Goal: Communication & Community: Answer question/provide support

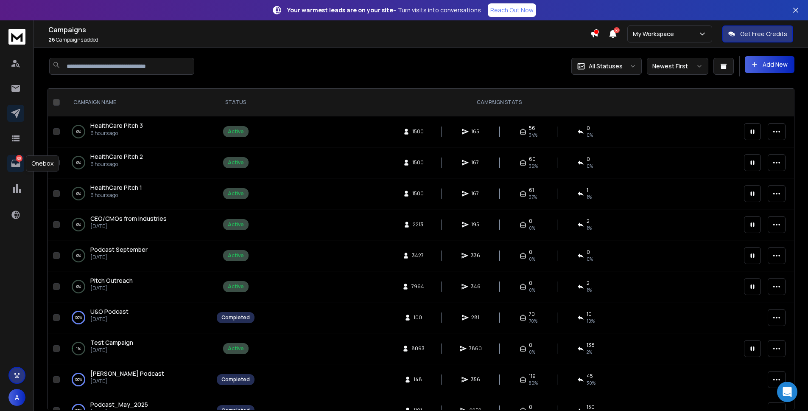
click at [16, 161] on icon at bounding box center [16, 163] width 10 height 10
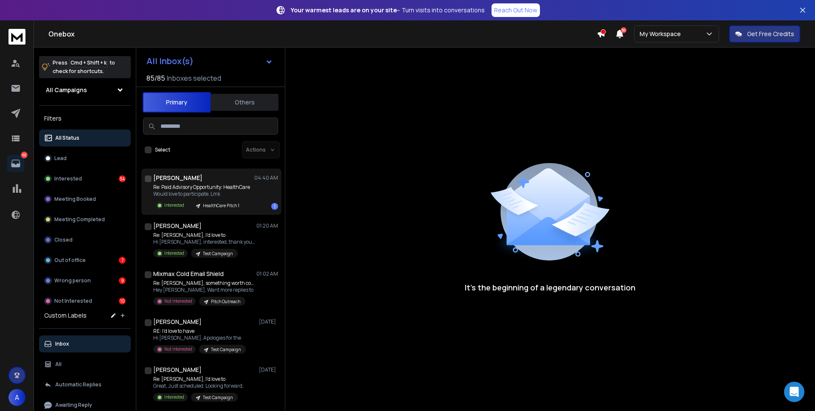
click at [232, 188] on p "Re: Paid Advisory Opportunity: HealthCare" at bounding box center [201, 187] width 97 height 7
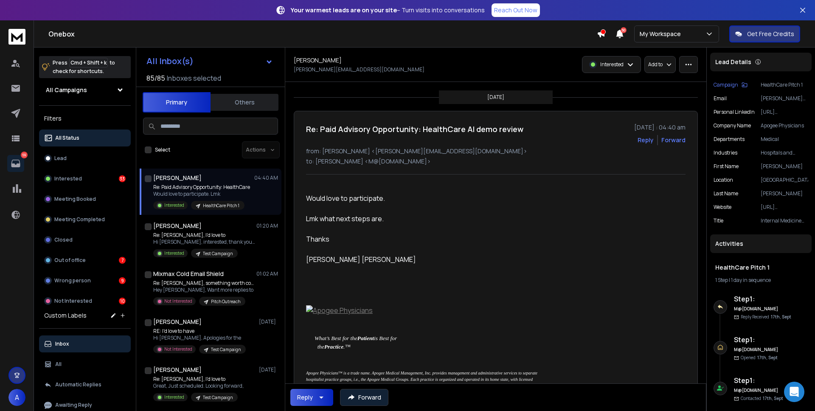
click at [367, 379] on button "Forward" at bounding box center [364, 397] width 48 height 17
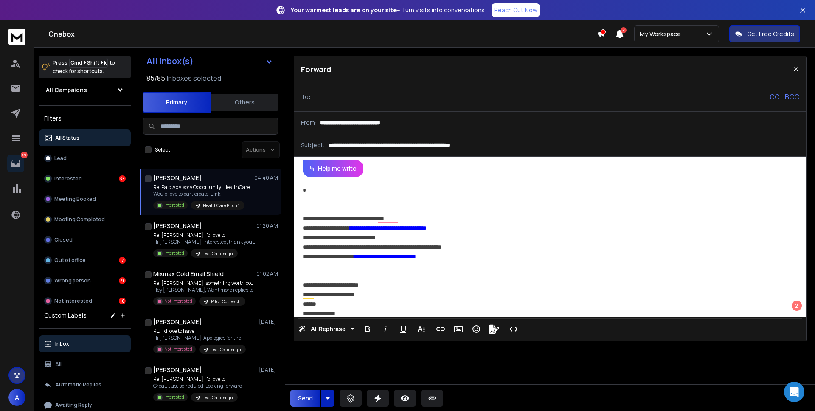
click at [355, 102] on input at bounding box center [343, 96] width 59 height 15
paste input "**********"
type input "**********"
click at [313, 379] on button "Send" at bounding box center [305, 398] width 30 height 17
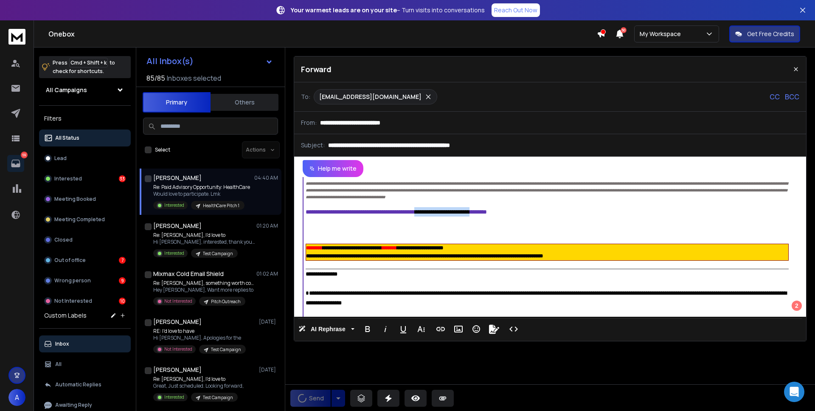
drag, startPoint x: 454, startPoint y: 212, endPoint x: 531, endPoint y: 210, distance: 76.8
click at [531, 210] on blockquote "**********" at bounding box center [546, 191] width 486 height 69
copy blockquote "**********"
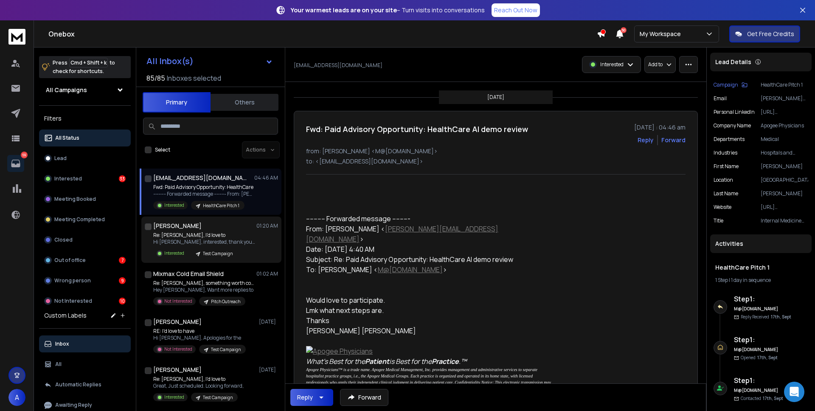
click at [229, 238] on p "Hi [PERSON_NAME], interested, thank you! [PERSON_NAME]" at bounding box center [204, 241] width 102 height 7
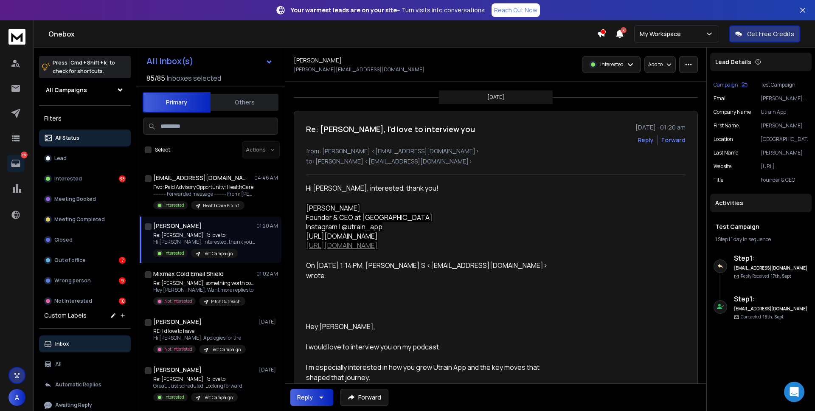
click at [378, 244] on link "[URL][DOMAIN_NAME]" at bounding box center [342, 245] width 72 height 9
click at [12, 106] on link at bounding box center [15, 113] width 17 height 17
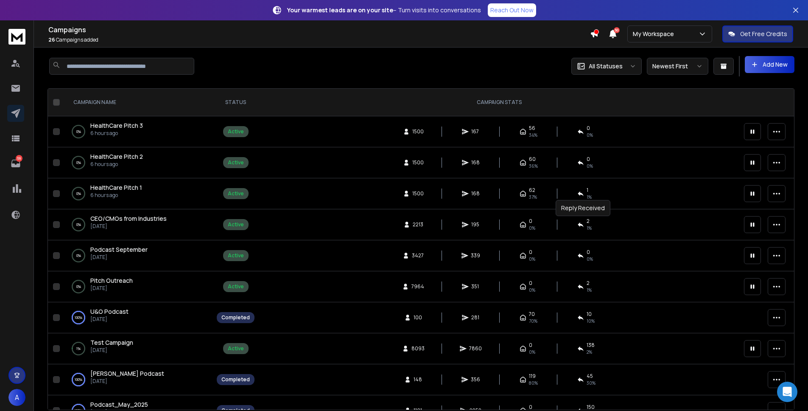
click at [587, 222] on p "2 1 %" at bounding box center [591, 225] width 8 height 14
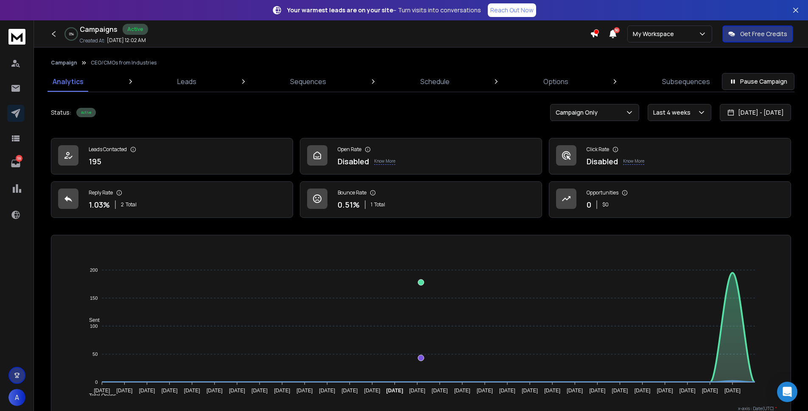
click at [108, 191] on p "Reply Rate" at bounding box center [101, 192] width 24 height 7
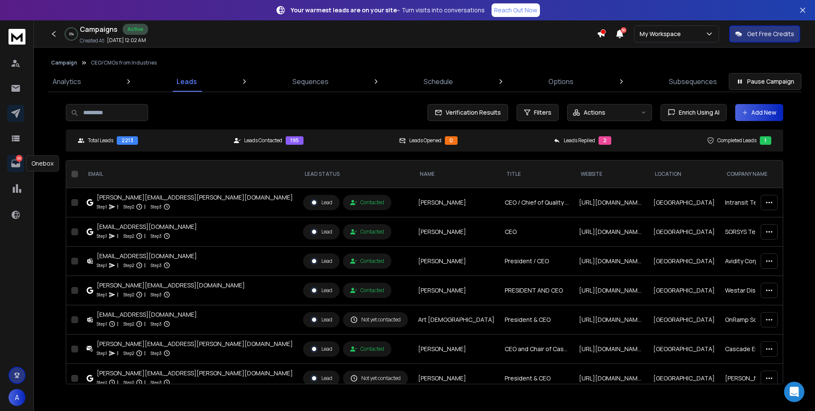
click at [20, 159] on p "59" at bounding box center [19, 158] width 7 height 7
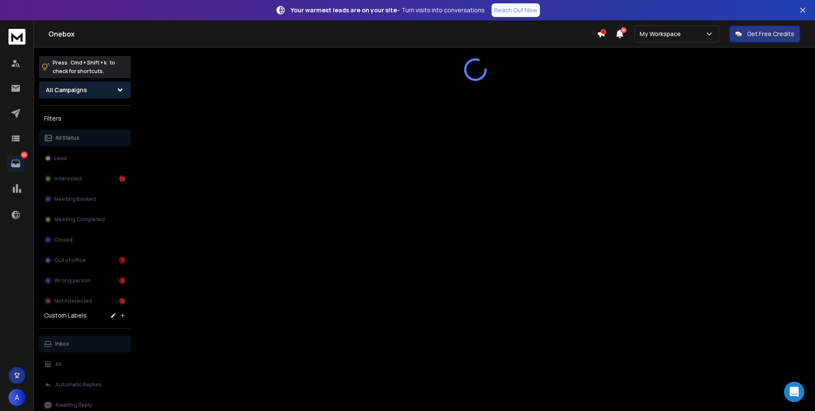
click at [84, 92] on h1 "All Campaigns" at bounding box center [66, 90] width 41 height 8
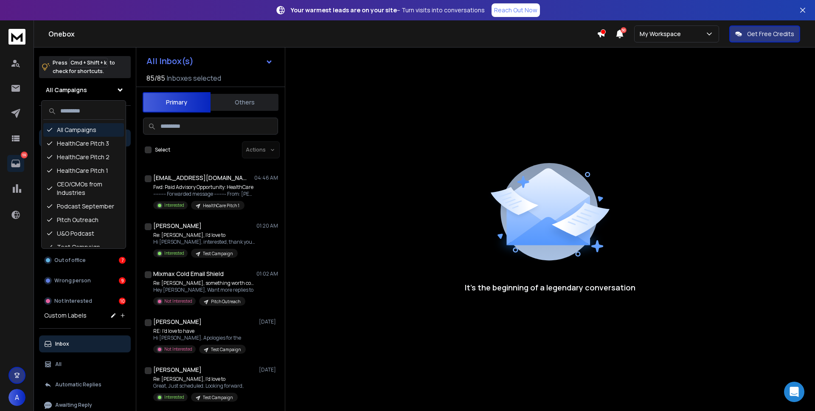
click at [80, 130] on div "All Campaigns" at bounding box center [83, 130] width 81 height 14
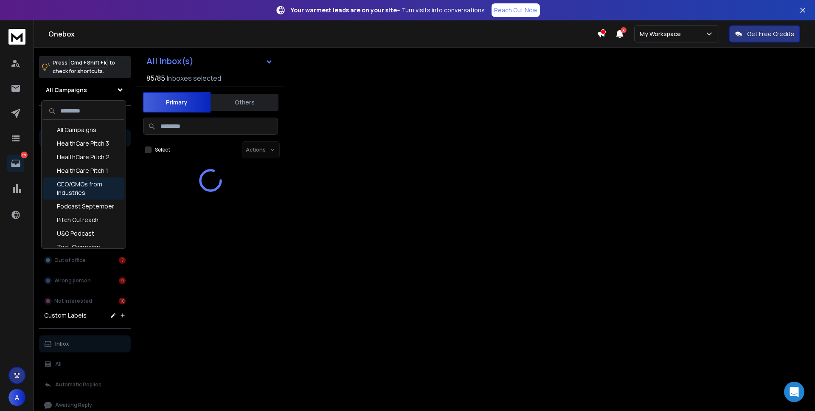
click at [78, 188] on div "CEO/CMOs from Industries" at bounding box center [83, 188] width 81 height 22
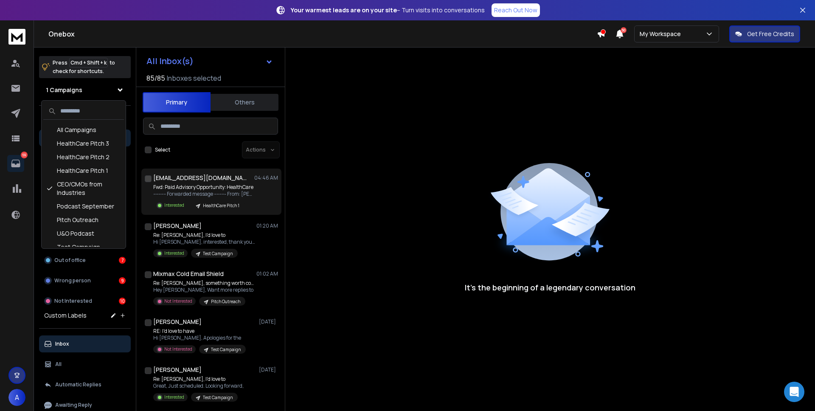
click at [192, 193] on p "---------- Forwarded message --------- From: [PERSON_NAME]" at bounding box center [204, 194] width 102 height 7
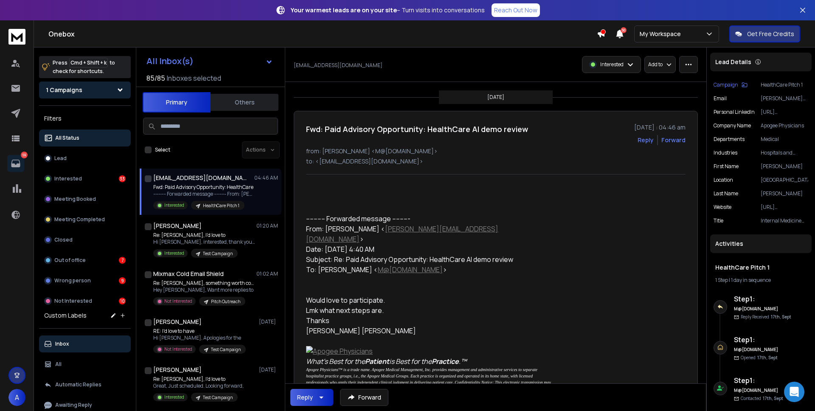
click at [64, 90] on h1 "1 Campaigns" at bounding box center [64, 90] width 36 height 8
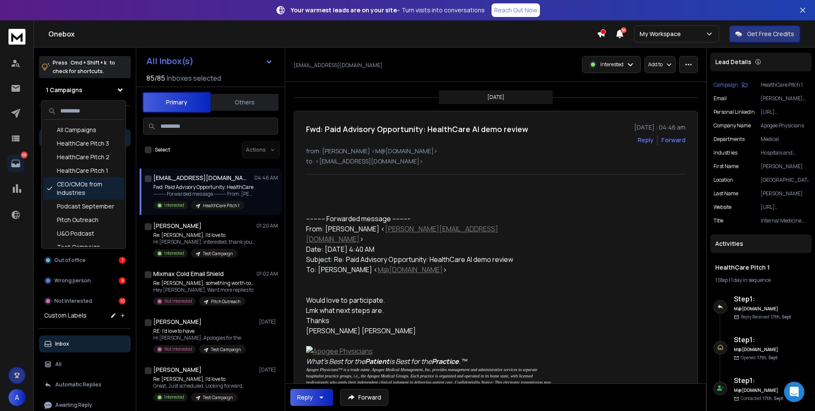
click at [74, 191] on div "CEO/CMOs from Industries" at bounding box center [83, 188] width 81 height 22
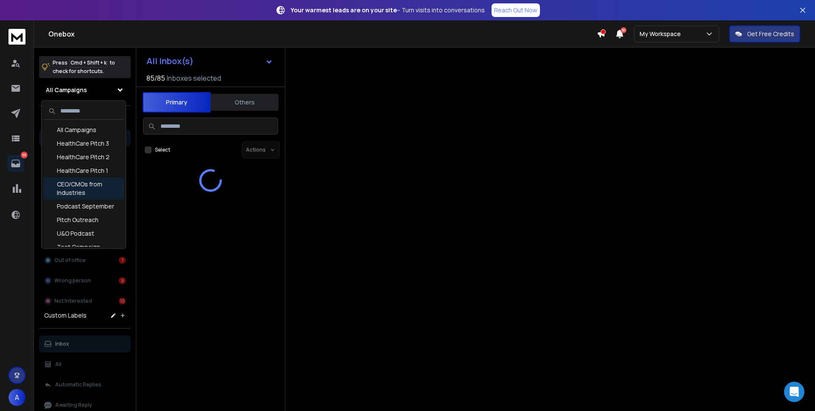
click at [74, 191] on div "CEO/CMOs from Industries" at bounding box center [83, 188] width 81 height 22
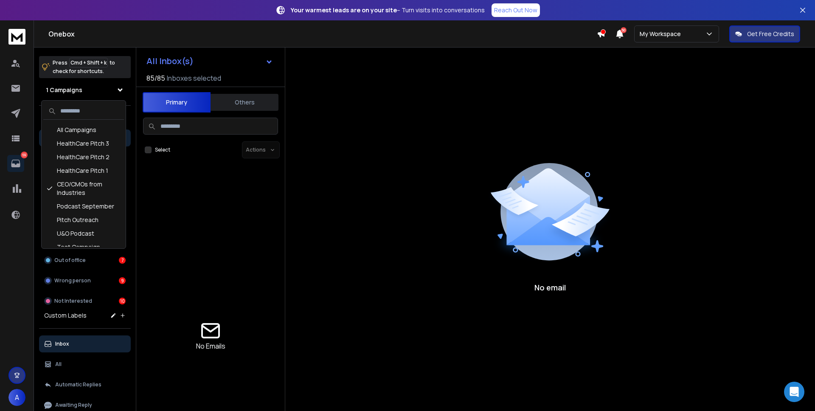
click at [201, 187] on div "No Emails" at bounding box center [211, 319] width 142 height 304
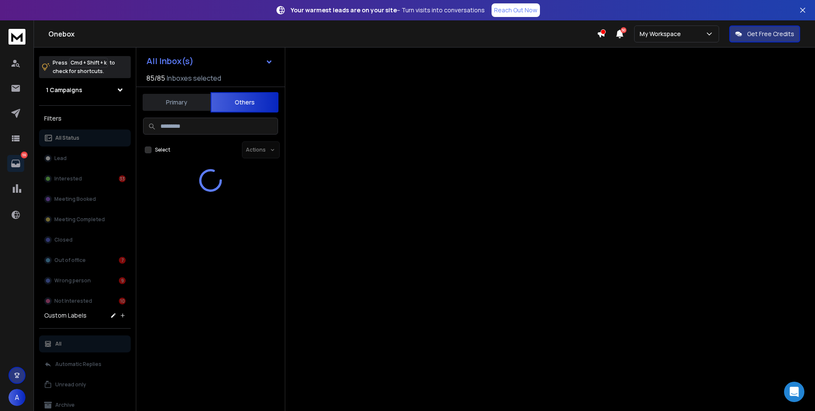
click at [233, 107] on button "Others" at bounding box center [244, 102] width 68 height 20
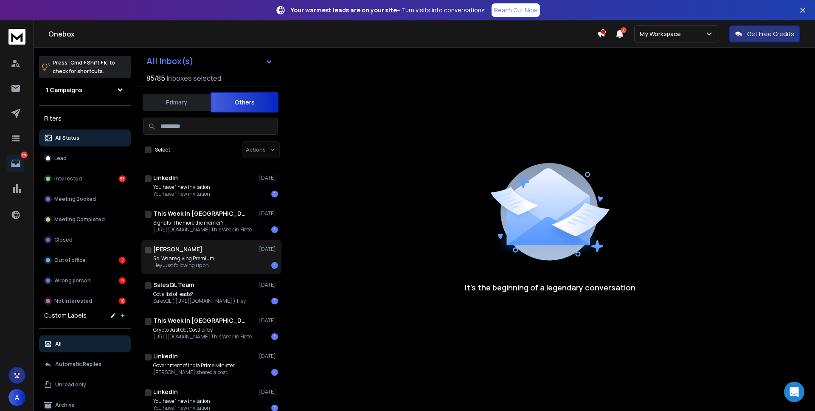
click at [206, 261] on p "Re: We are giving Premium" at bounding box center [183, 258] width 61 height 7
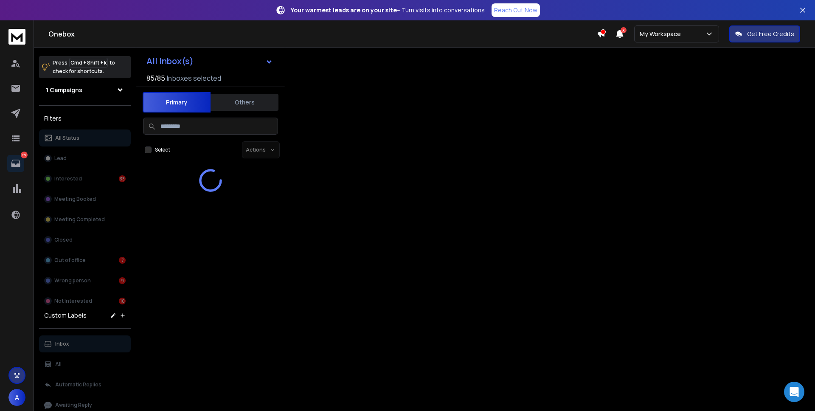
click at [187, 102] on button "Primary" at bounding box center [177, 102] width 68 height 20
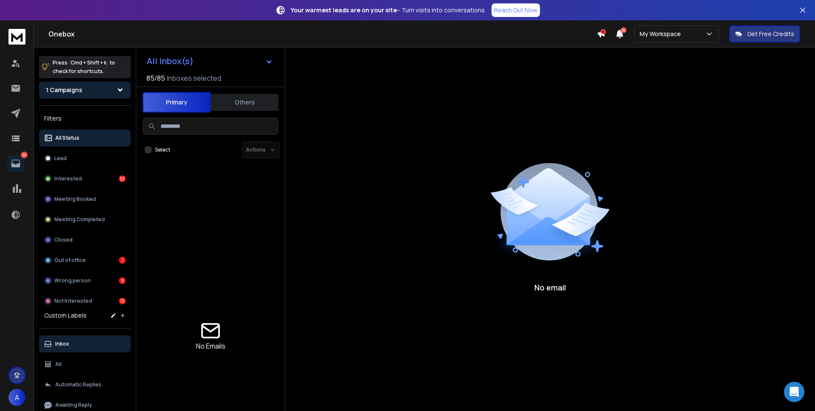
click at [66, 87] on h1 "1 Campaigns" at bounding box center [64, 90] width 36 height 8
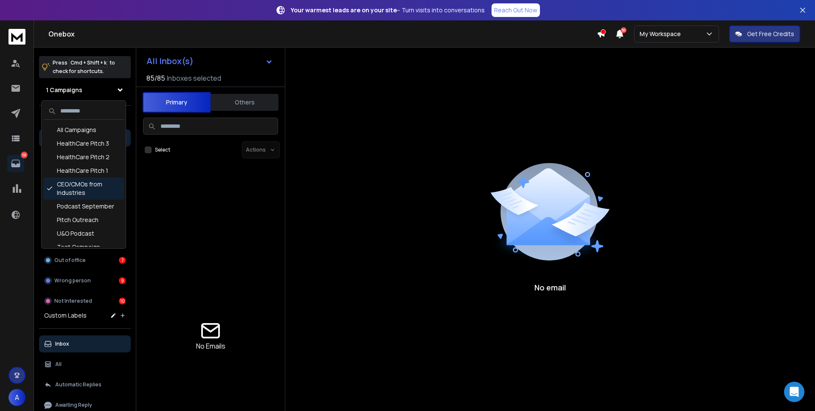
click at [80, 191] on div "CEO/CMOs from Industries" at bounding box center [83, 188] width 81 height 22
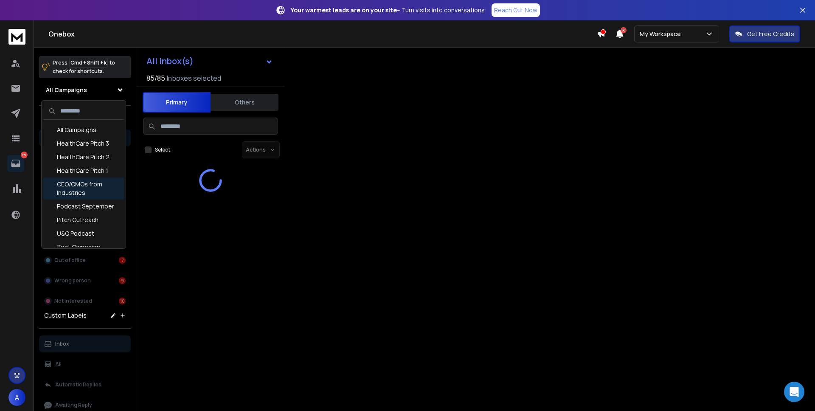
click at [80, 191] on div "CEO/CMOs from Industries" at bounding box center [83, 188] width 81 height 22
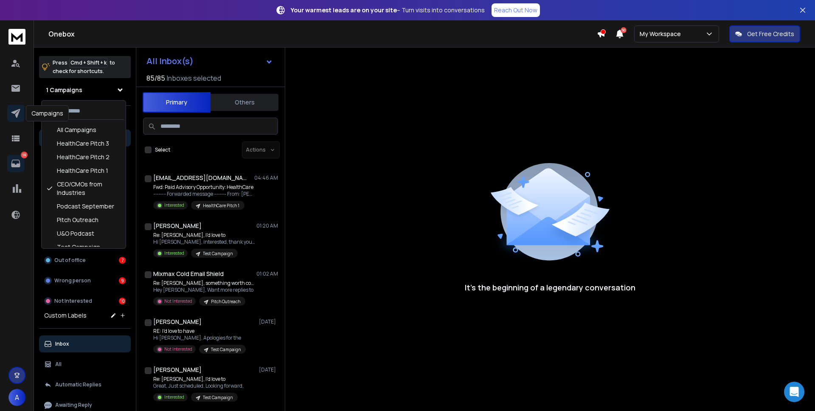
click at [16, 115] on icon at bounding box center [15, 113] width 9 height 9
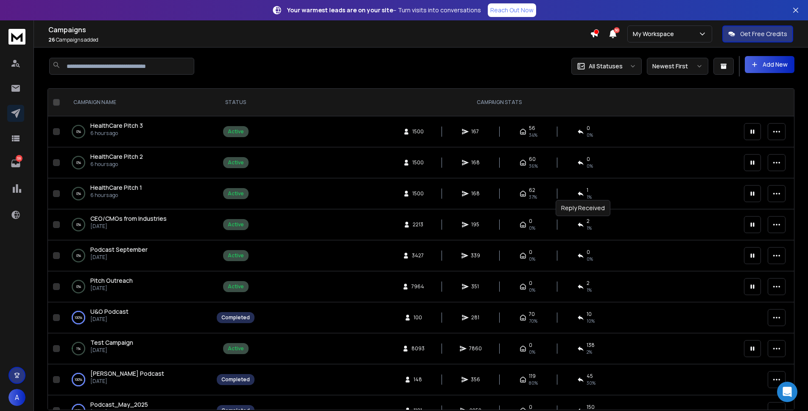
click at [582, 223] on div "2 1 %" at bounding box center [585, 225] width 25 height 14
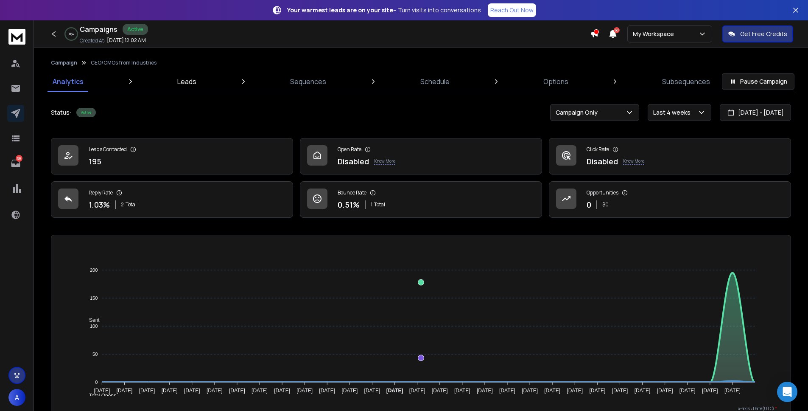
click at [190, 84] on p "Leads" at bounding box center [186, 81] width 19 height 10
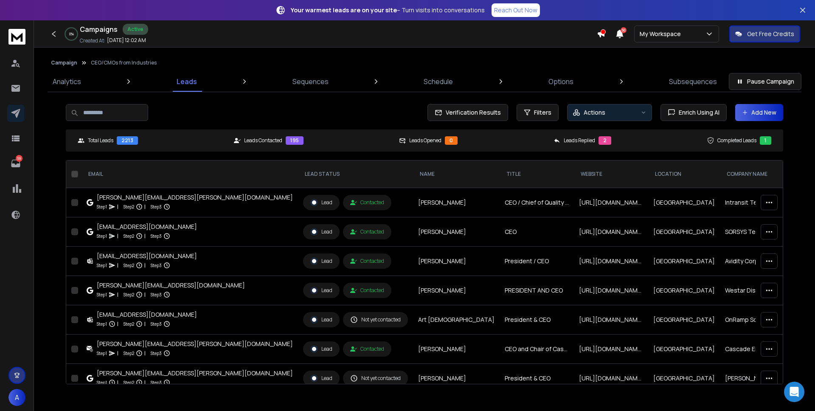
click at [604, 109] on p "Actions" at bounding box center [594, 112] width 22 height 8
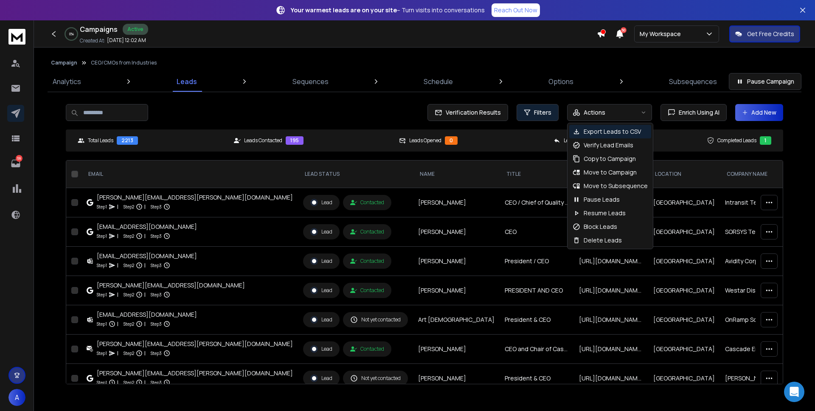
click at [518, 109] on button "Filters" at bounding box center [537, 112] width 42 height 17
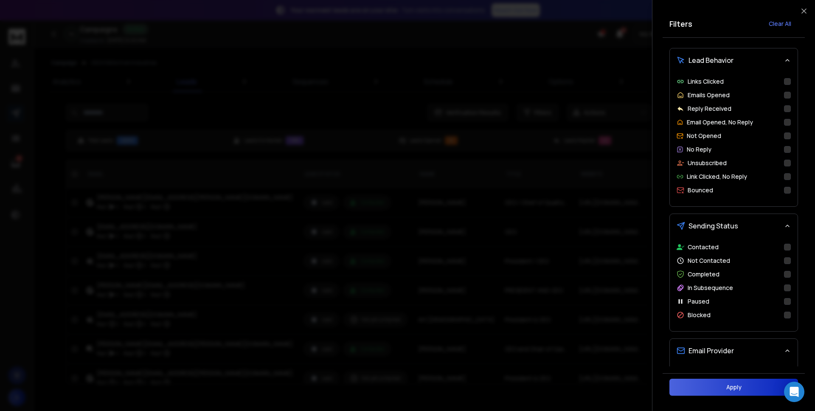
click at [713, 110] on p "Reply Received" at bounding box center [709, 108] width 44 height 8
click at [784, 110] on button "Reply Received" at bounding box center [787, 108] width 7 height 7
click at [727, 379] on button "Apply" at bounding box center [733, 386] width 129 height 17
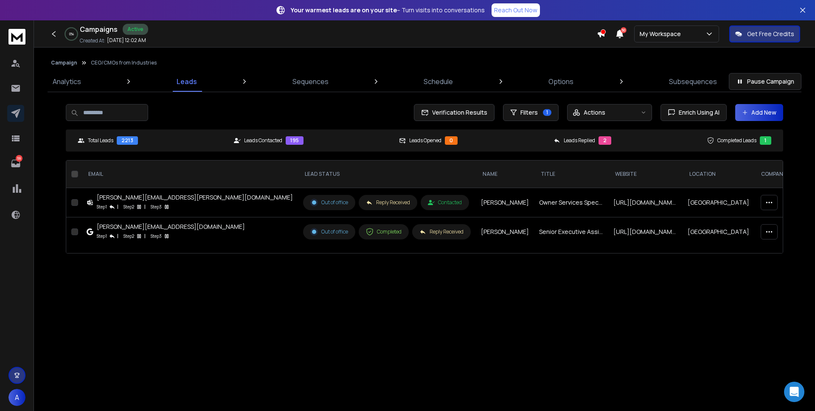
click at [534, 206] on td "Owner Services Specialist" at bounding box center [571, 202] width 74 height 29
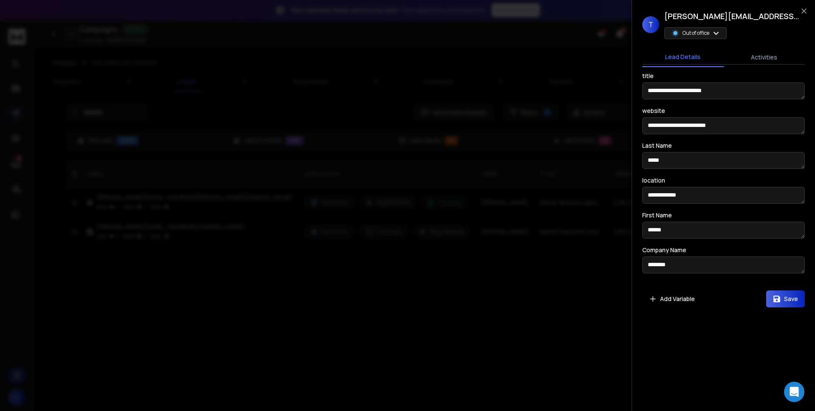
click at [753, 64] on button "Activities" at bounding box center [763, 57] width 81 height 19
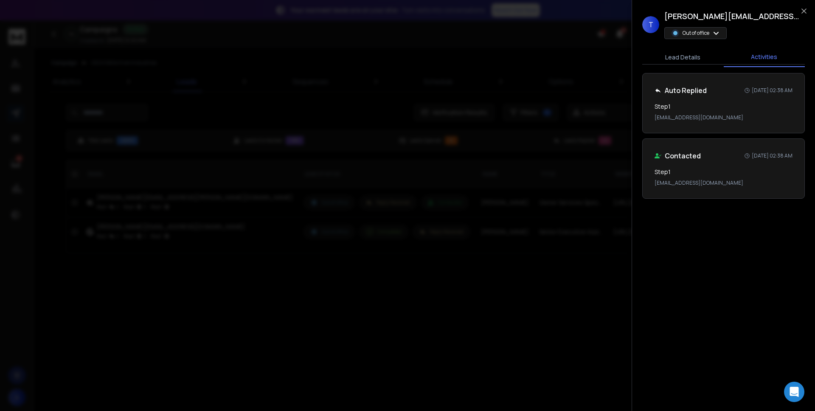
click at [524, 50] on div at bounding box center [407, 205] width 815 height 411
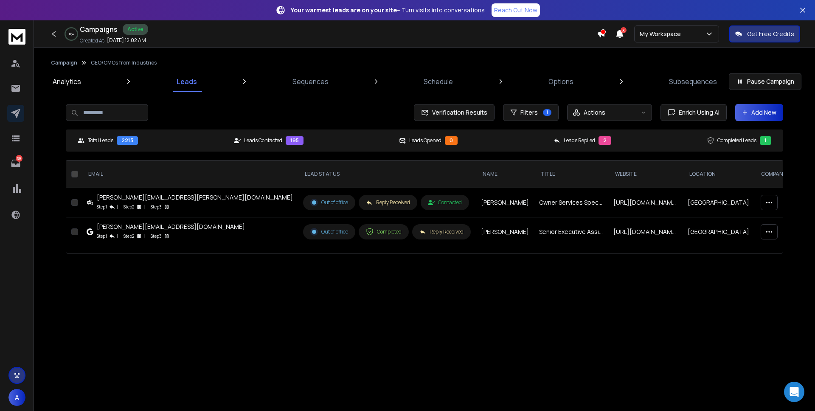
click at [77, 89] on link "Analytics" at bounding box center [67, 81] width 39 height 20
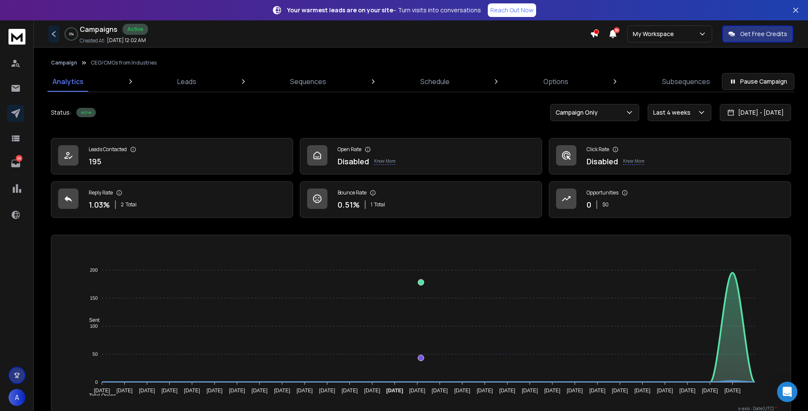
click at [52, 35] on icon at bounding box center [54, 34] width 8 height 8
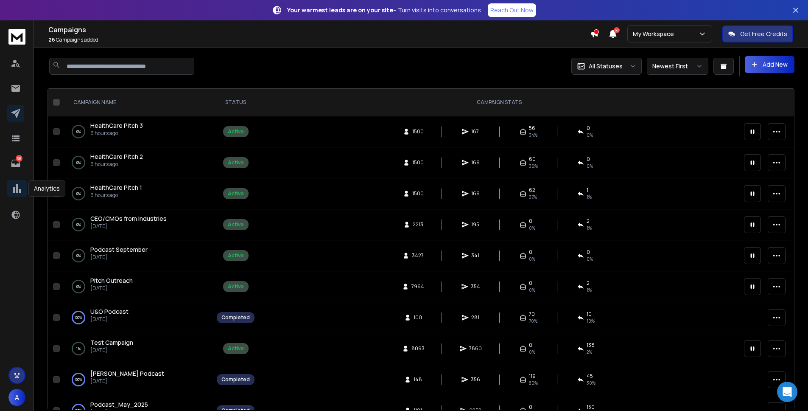
click at [20, 187] on icon at bounding box center [17, 188] width 13 height 13
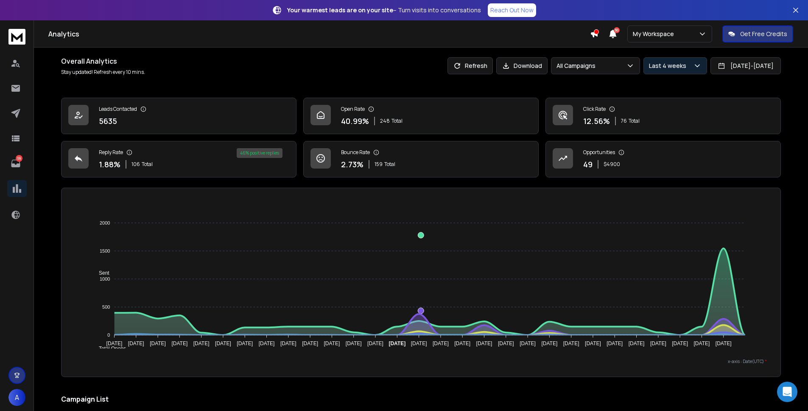
click at [653, 62] on p "Last 4 weeks" at bounding box center [669, 66] width 41 height 8
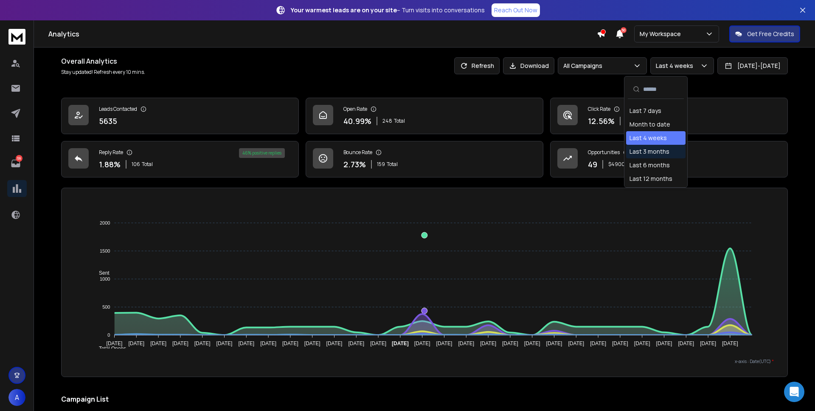
click at [648, 147] on div "Last 3 months" at bounding box center [649, 151] width 40 height 8
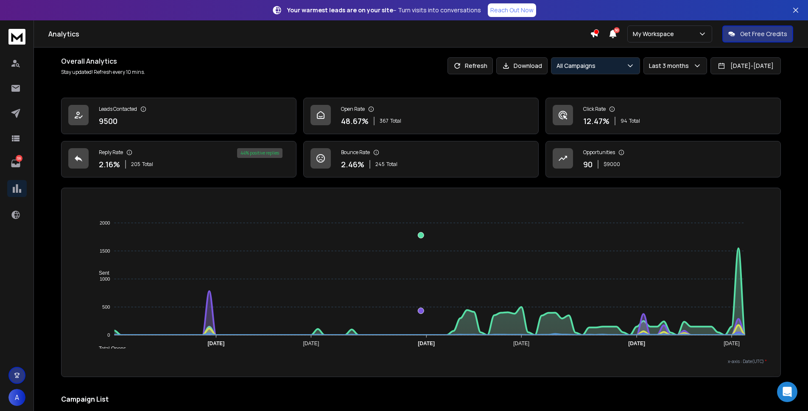
click at [598, 64] on div "All Campaigns" at bounding box center [596, 66] width 78 height 8
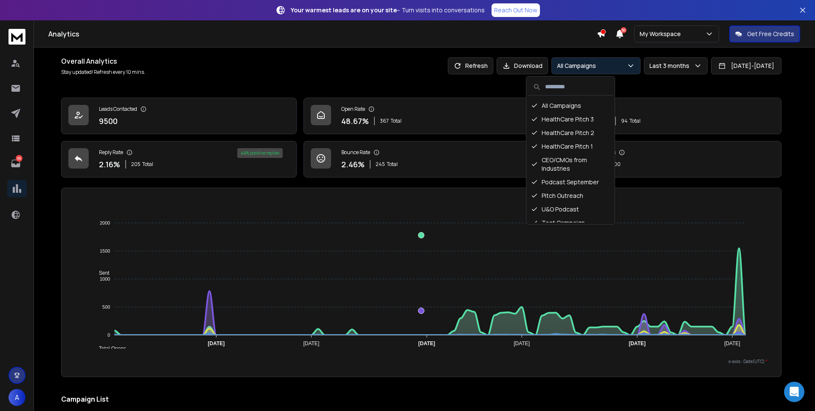
click at [597, 64] on div "All Campaigns" at bounding box center [596, 66] width 78 height 8
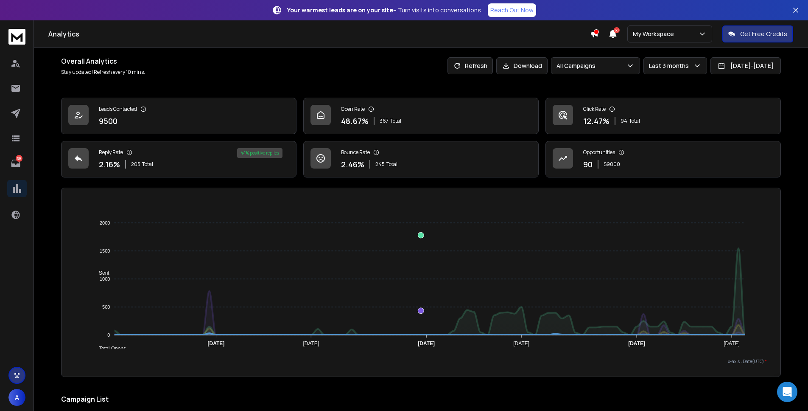
click at [126, 345] on span "Total Opens" at bounding box center [110, 348] width 34 height 6
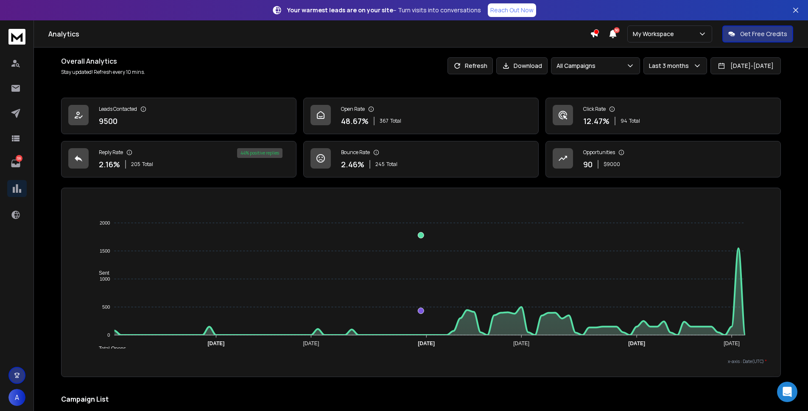
click at [109, 270] on span "Sent" at bounding box center [101, 273] width 17 height 6
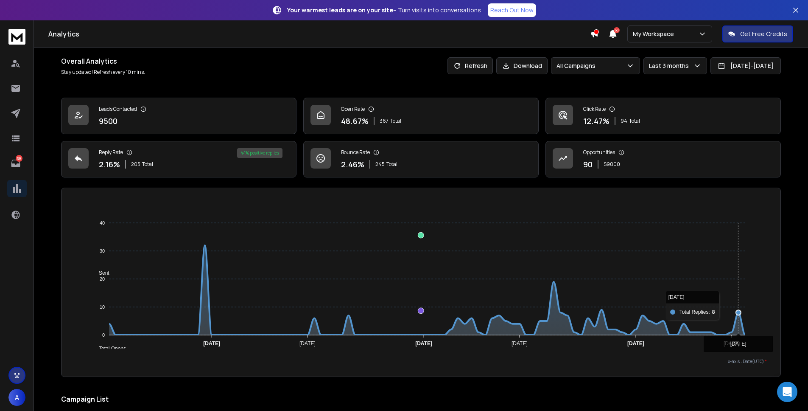
click at [738, 292] on foreignobject "Sent Total Opens Unique Opens Links Clicked Total Replies" at bounding box center [421, 274] width 657 height 149
click at [20, 160] on p "59" at bounding box center [19, 158] width 7 height 7
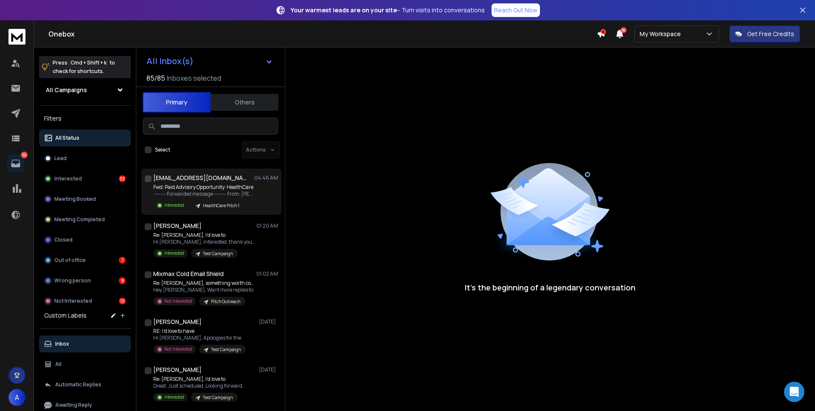
click at [243, 178] on div "[EMAIL_ADDRESS][DOMAIN_NAME] 04:46 AM" at bounding box center [215, 178] width 125 height 8
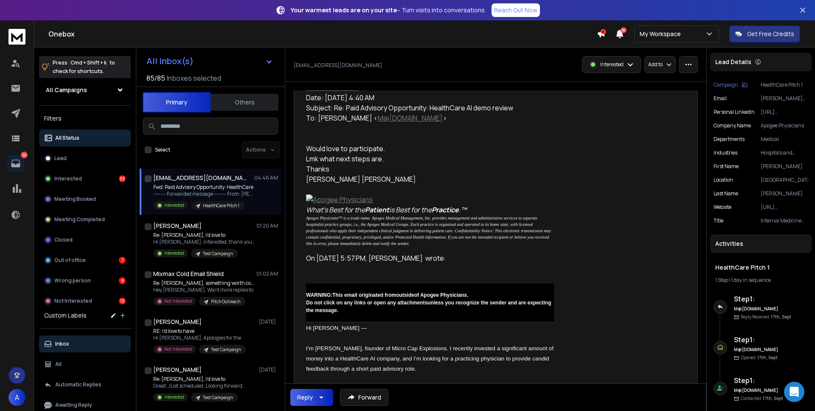
scroll to position [325, 0]
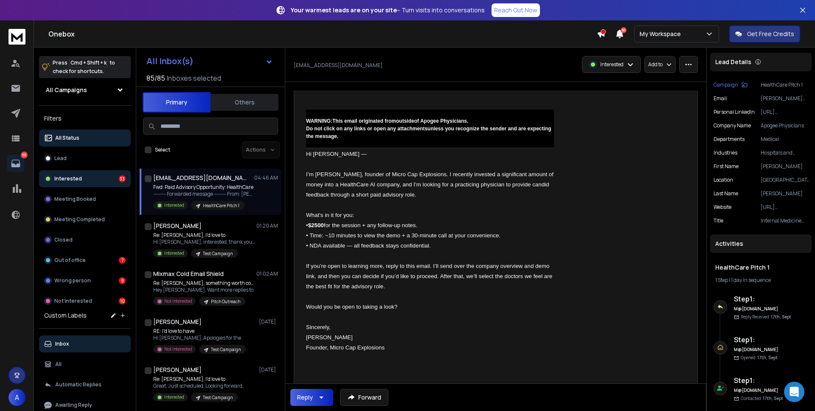
click at [107, 180] on button "Interested 33" at bounding box center [85, 178] width 92 height 17
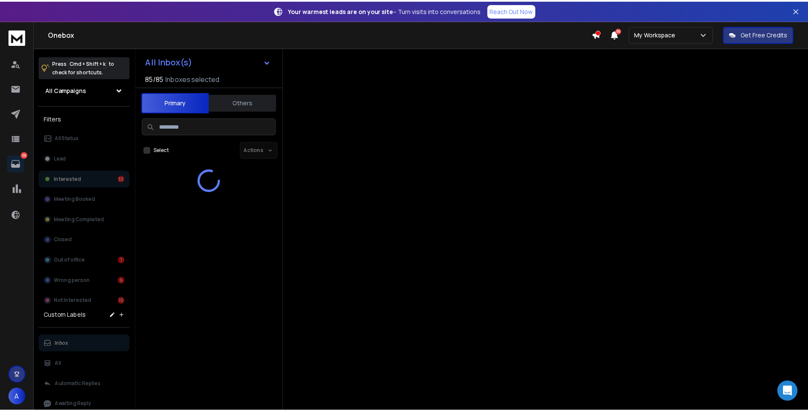
scroll to position [0, 0]
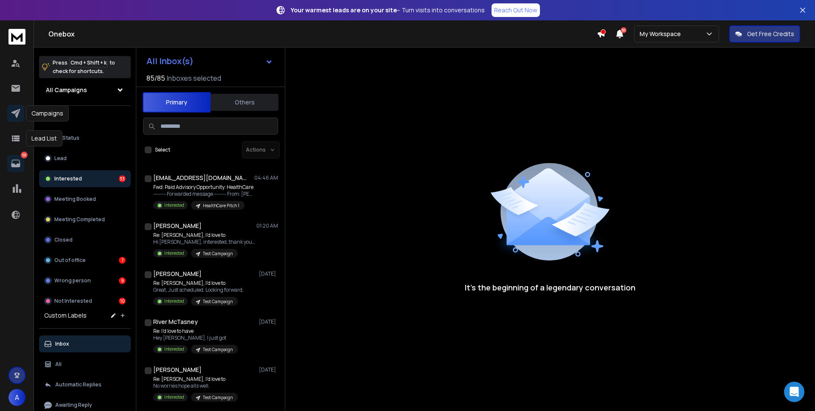
click at [14, 118] on icon at bounding box center [16, 113] width 10 height 10
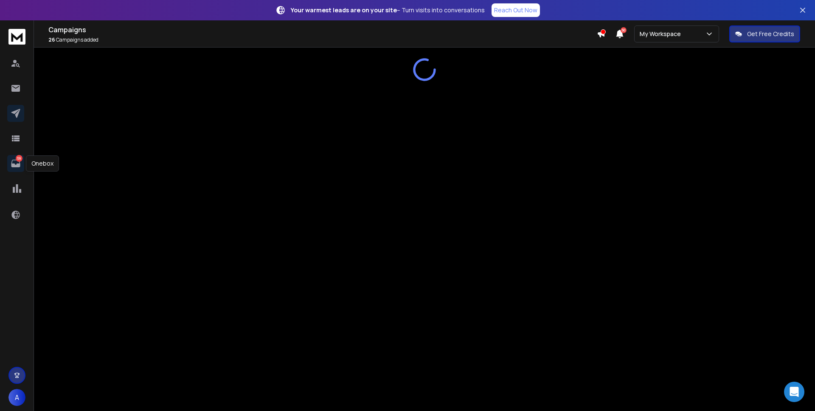
click at [20, 160] on p "59" at bounding box center [19, 158] width 7 height 7
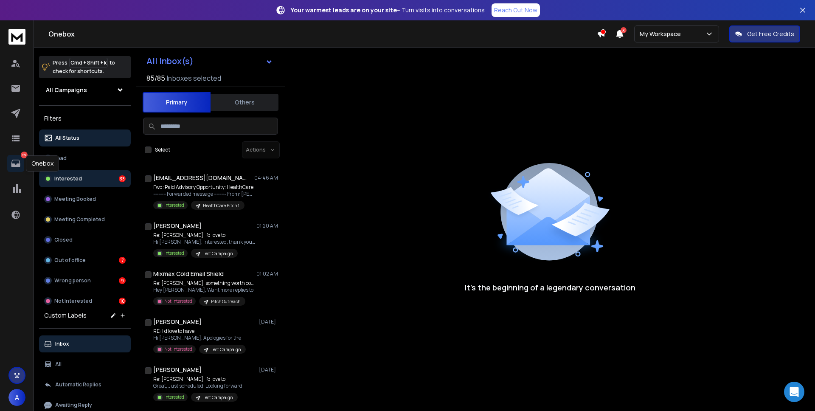
click at [102, 183] on button "Interested 33" at bounding box center [85, 178] width 92 height 17
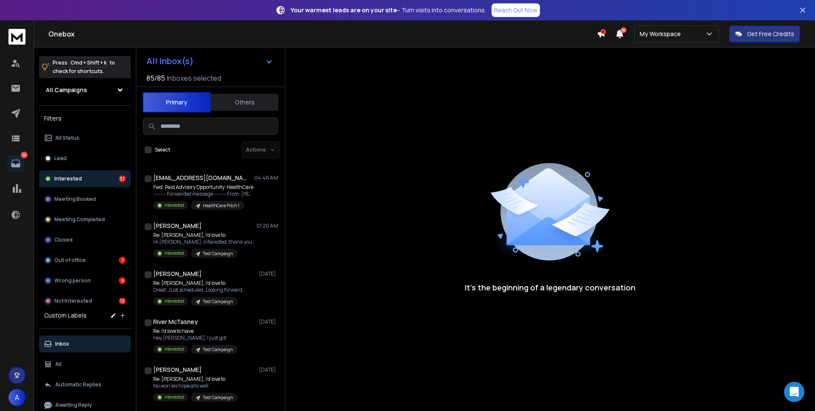
click at [97, 139] on button "All Status" at bounding box center [85, 137] width 92 height 17
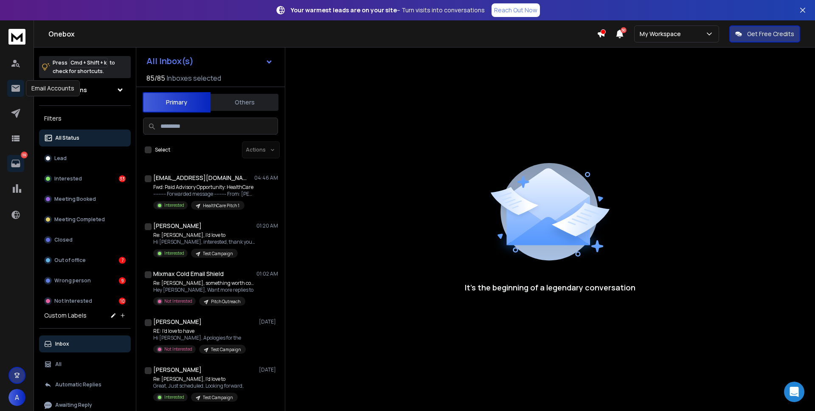
click at [17, 87] on icon at bounding box center [16, 88] width 10 height 10
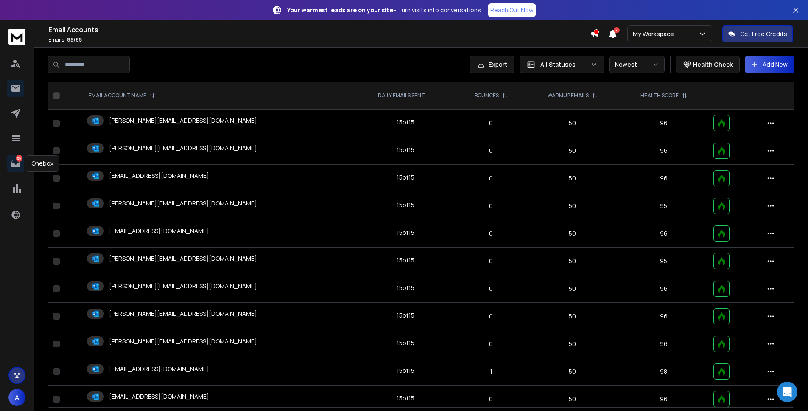
click at [12, 166] on icon at bounding box center [15, 164] width 9 height 8
